Goal: Navigation & Orientation: Find specific page/section

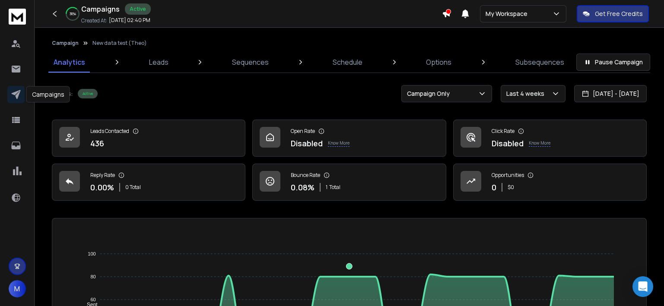
click at [16, 87] on link at bounding box center [15, 94] width 17 height 17
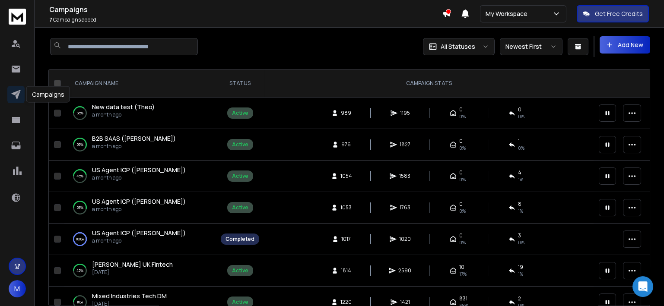
click at [58, 96] on div "Campaigns" at bounding box center [48, 94] width 44 height 16
click at [133, 86] on th "CAMPAIGN NAME" at bounding box center [139, 84] width 151 height 28
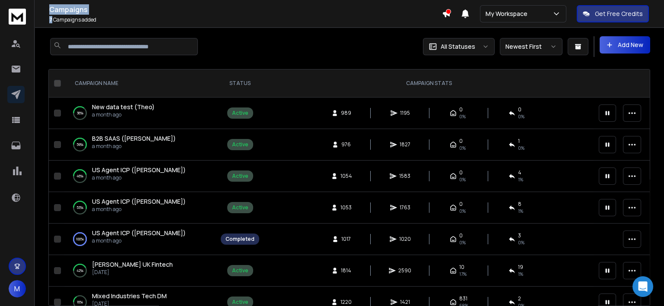
drag, startPoint x: 51, startPoint y: 11, endPoint x: 51, endPoint y: 18, distance: 6.9
click at [51, 18] on div "Campaigns 7 Campaigns added" at bounding box center [245, 13] width 393 height 19
click at [51, 18] on span "7" at bounding box center [50, 19] width 3 height 7
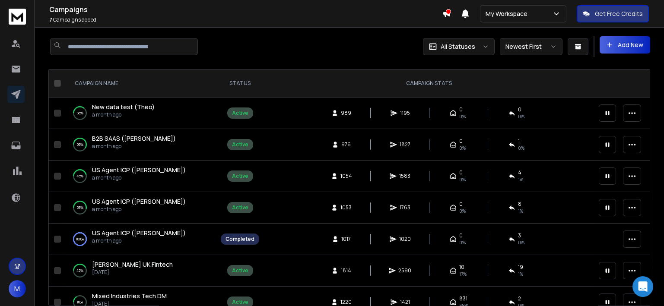
click at [51, 13] on h1 "Campaigns" at bounding box center [245, 9] width 393 height 10
drag, startPoint x: 50, startPoint y: 9, endPoint x: 248, endPoint y: 54, distance: 203.2
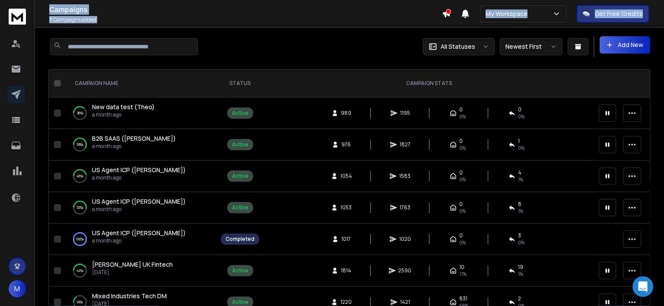
click at [248, 54] on div "Campaigns 7 Campaigns added My Workspace Get Free Credits Campaigns 7 Campaigns…" at bounding box center [332, 175] width 664 height 351
click at [248, 54] on div at bounding box center [198, 46] width 301 height 21
